Goal: Navigation & Orientation: Find specific page/section

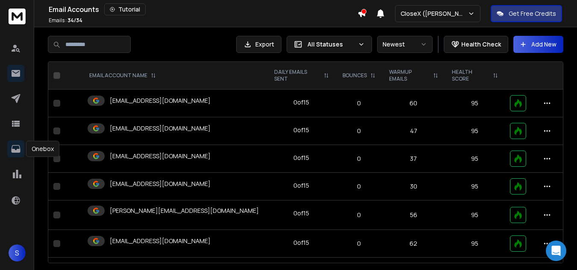
drag, startPoint x: 0, startPoint y: 0, endPoint x: 16, endPoint y: 149, distance: 149.5
click at [16, 149] on icon at bounding box center [16, 149] width 10 height 10
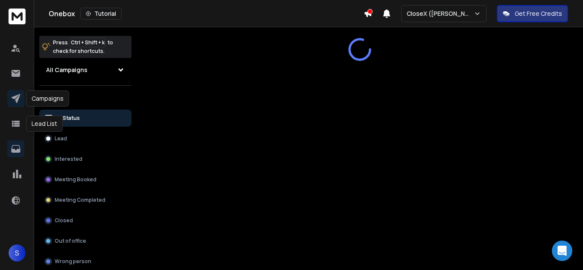
click at [19, 96] on icon at bounding box center [15, 98] width 9 height 9
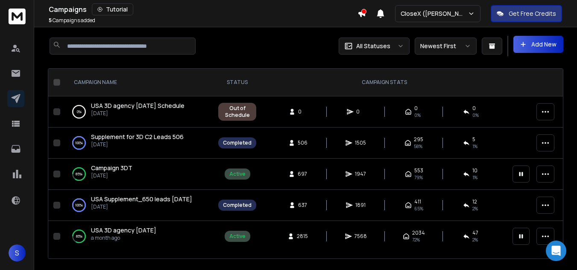
click at [187, 234] on div "83 % USA 3D agency [DATE] a month ago" at bounding box center [138, 236] width 132 height 20
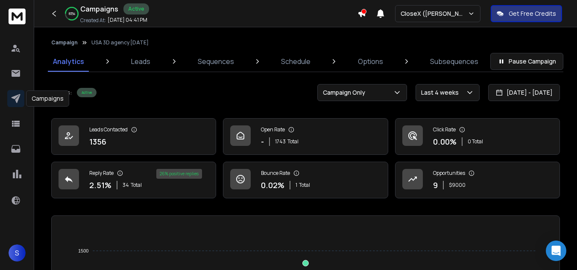
click at [14, 94] on icon at bounding box center [16, 98] width 10 height 10
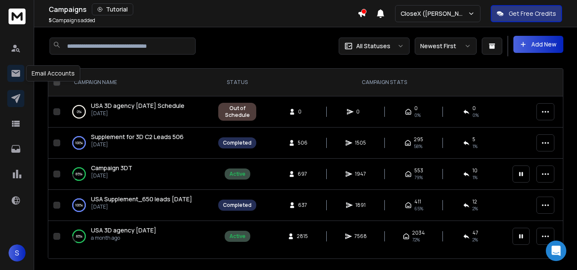
click at [20, 71] on icon at bounding box center [16, 73] width 10 height 10
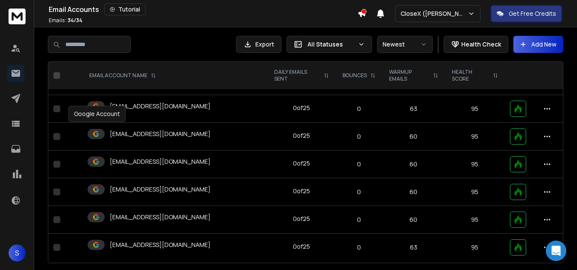
scroll to position [2, 0]
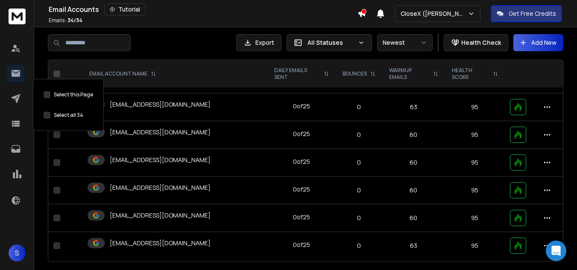
click at [57, 71] on button "Select this Page" at bounding box center [56, 73] width 7 height 7
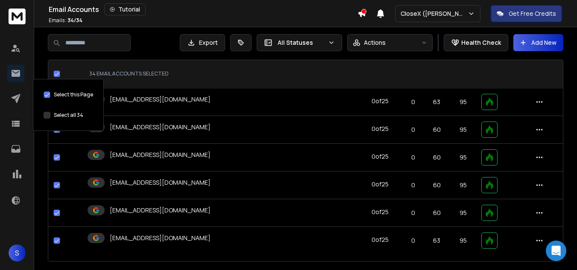
click at [57, 72] on button "Select this Page" at bounding box center [56, 73] width 7 height 7
